Goal: Task Accomplishment & Management: Manage account settings

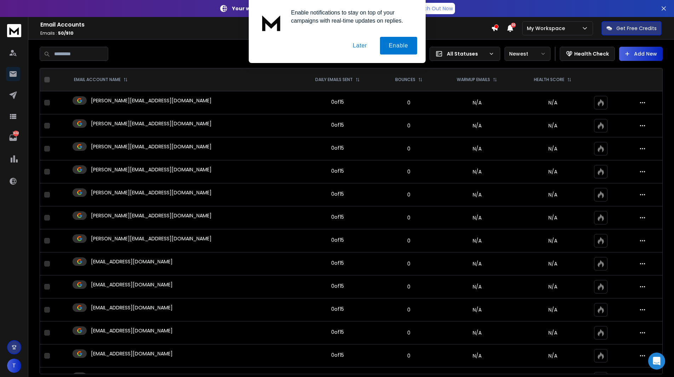
click at [364, 47] on button "Later" at bounding box center [360, 46] width 32 height 18
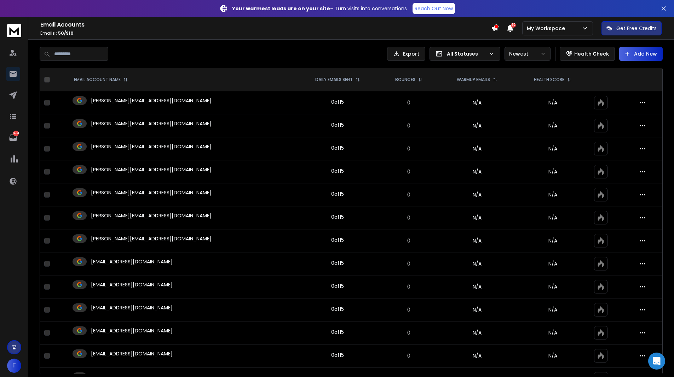
click at [637, 50] on button "Add New" at bounding box center [640, 54] width 43 height 14
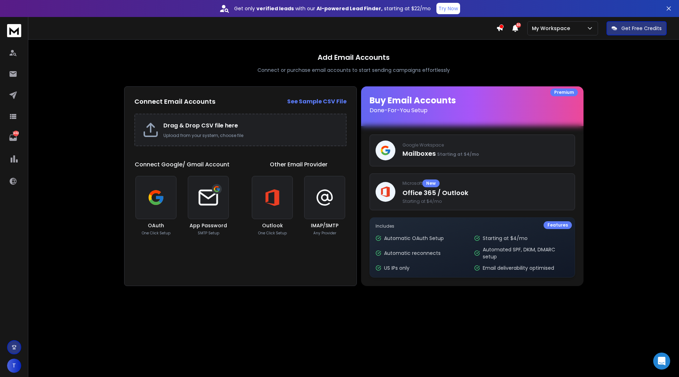
click at [157, 202] on icon at bounding box center [156, 202] width 12 height 6
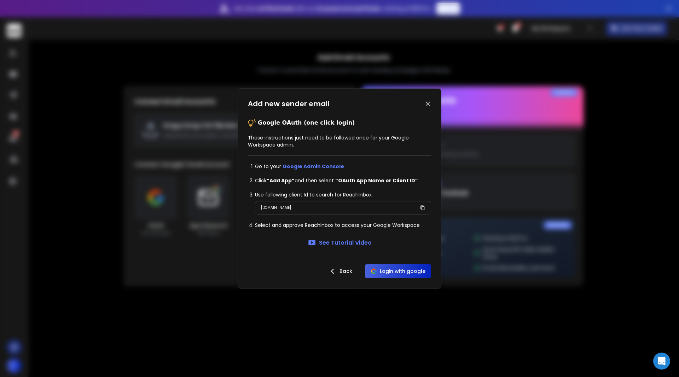
click at [387, 269] on button "Login with google" at bounding box center [398, 271] width 66 height 14
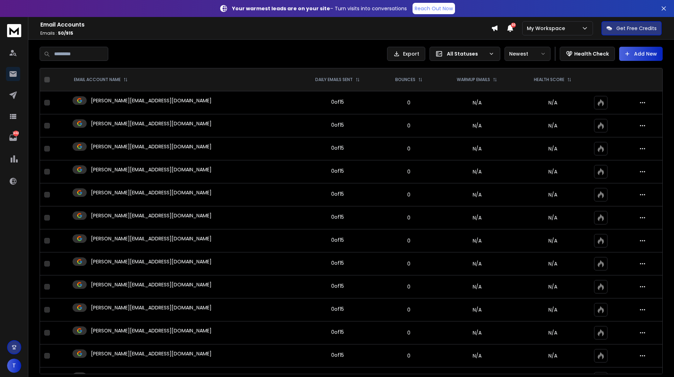
click at [629, 54] on icon at bounding box center [627, 54] width 4 height 4
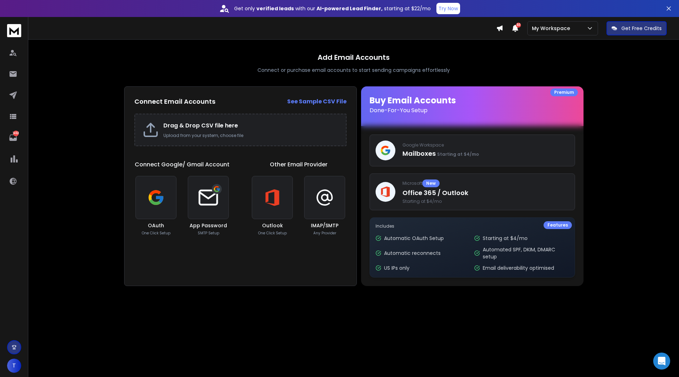
click at [160, 196] on icon at bounding box center [159, 199] width 7 height 7
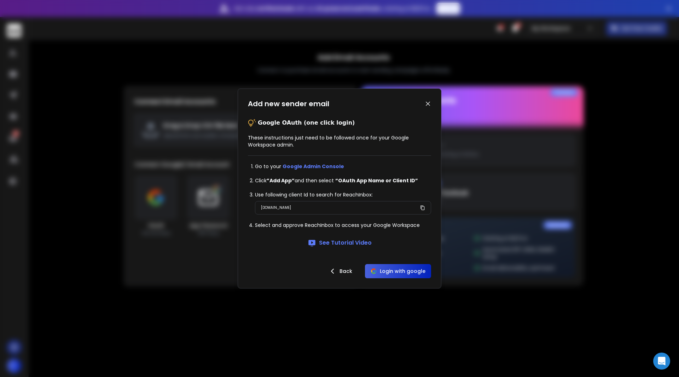
click at [383, 270] on button "Login with google" at bounding box center [398, 271] width 66 height 14
